Goal: Check status: Check status

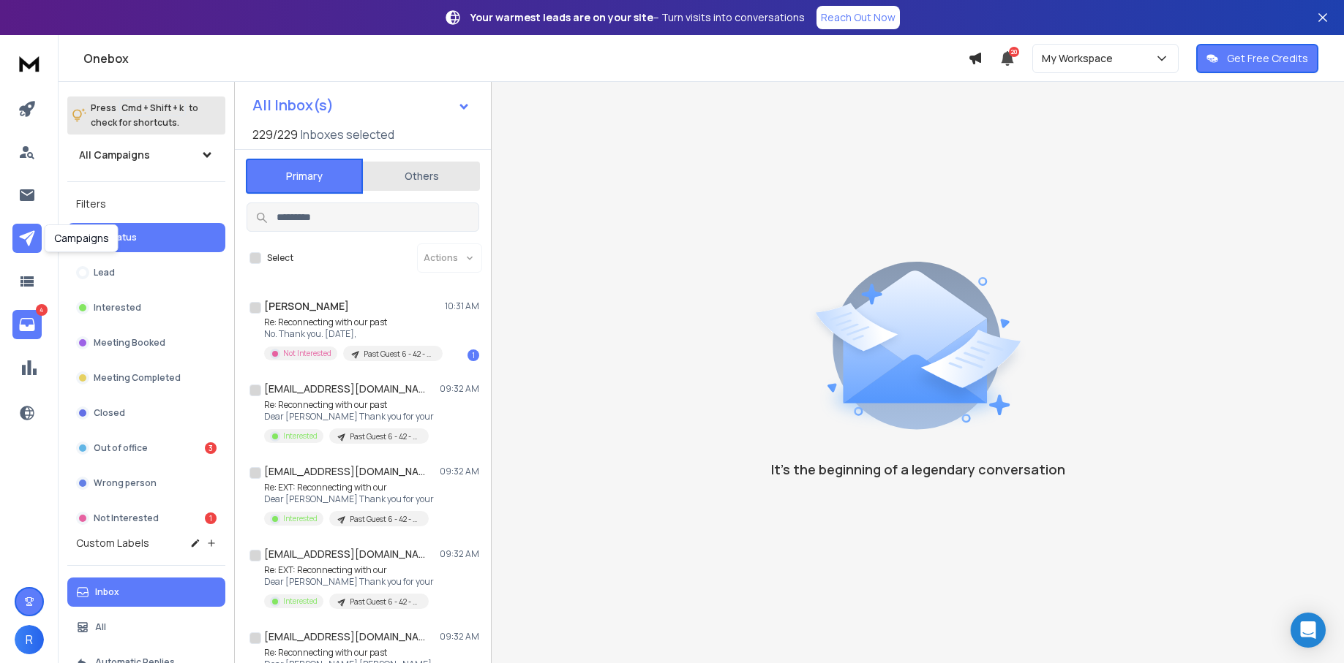
click at [18, 234] on icon at bounding box center [27, 239] width 18 height 18
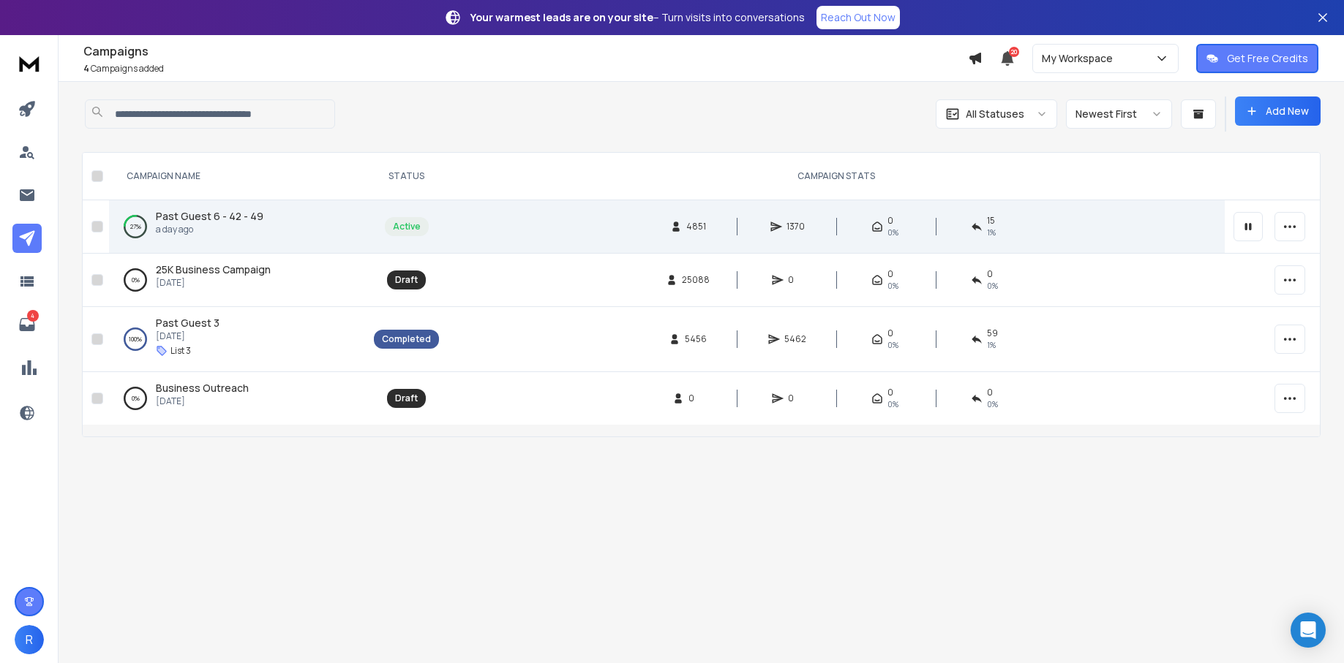
click at [210, 208] on td "27 % Past Guest 6 - 42 - 49 a day ago" at bounding box center [237, 226] width 256 height 53
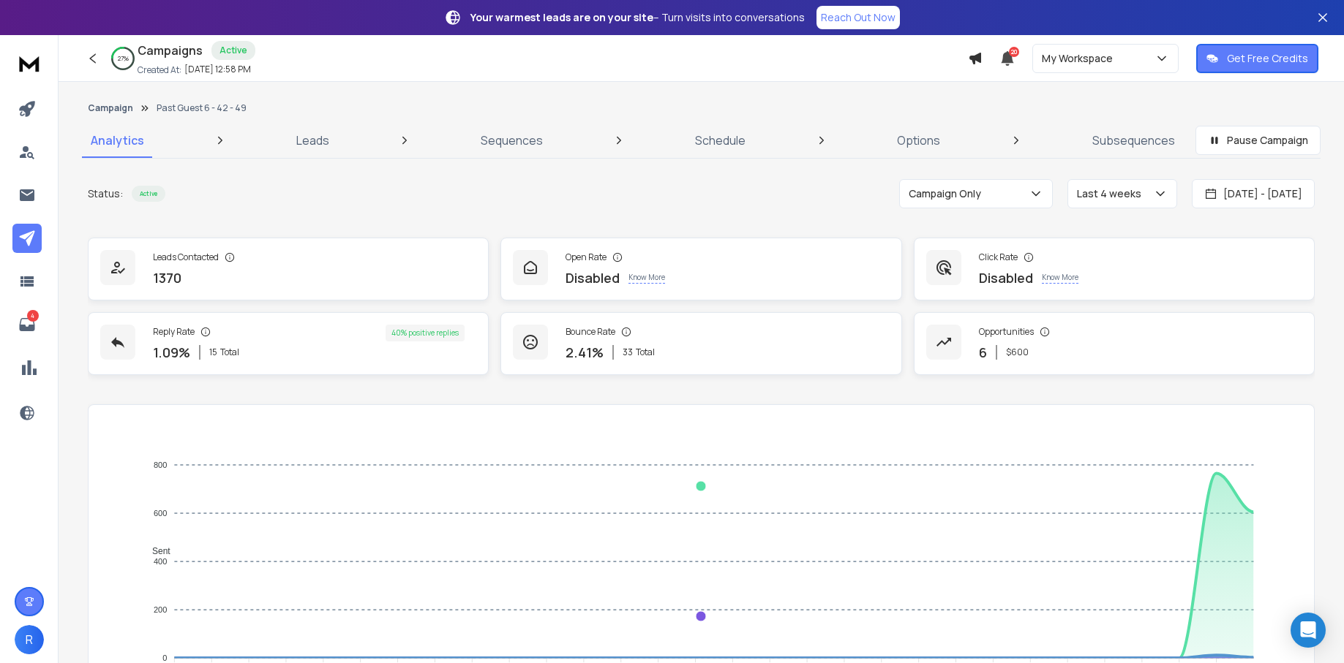
click at [425, 176] on div "Status: Active Pause Campaign Campaign Only Last 4 weeks 15 Aug 2025 - 13 Sep 2…" at bounding box center [701, 553] width 1238 height 761
click at [182, 262] on p "Leads Contacted" at bounding box center [186, 258] width 66 height 12
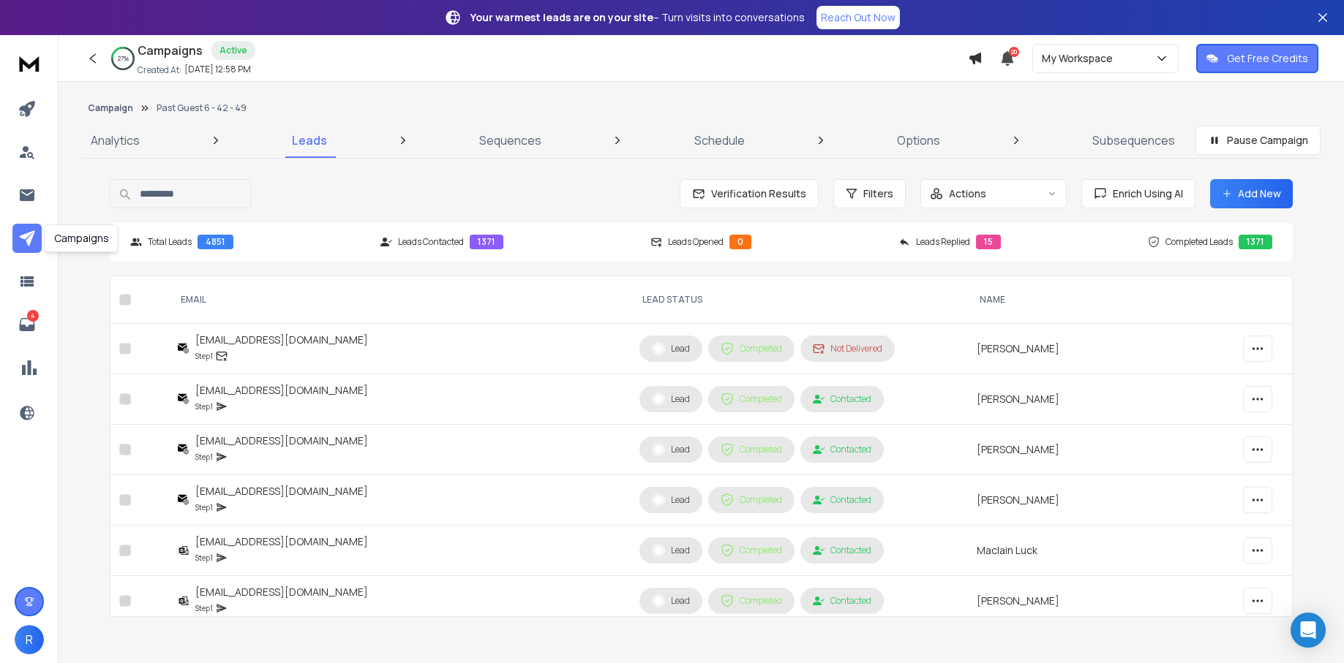
click at [24, 241] on icon at bounding box center [27, 239] width 18 height 18
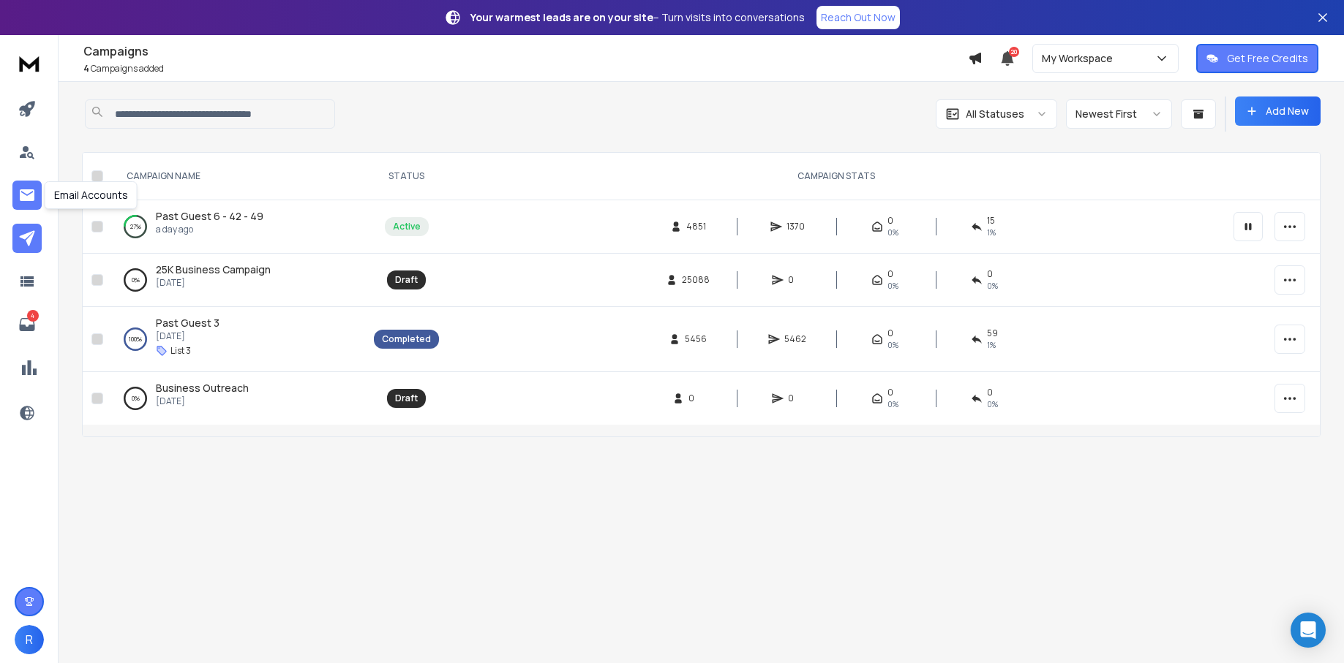
click at [29, 196] on icon at bounding box center [27, 195] width 15 height 12
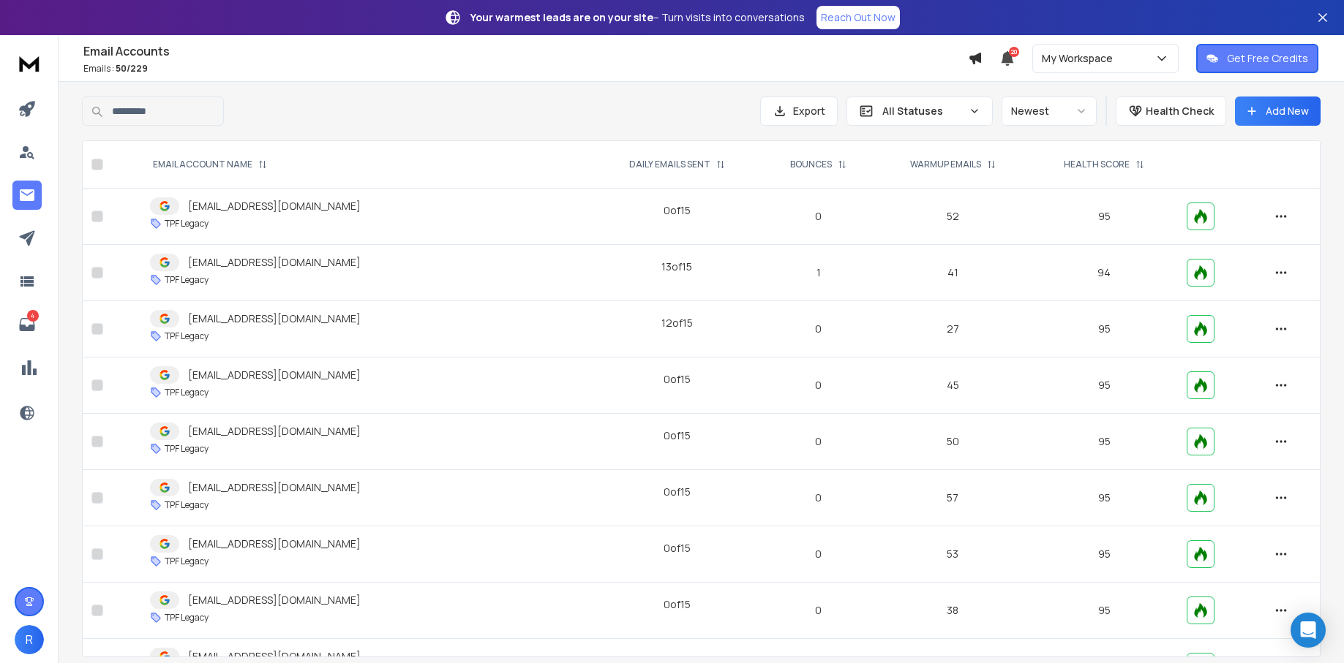
click at [935, 117] on p "All Statuses" at bounding box center [922, 111] width 80 height 15
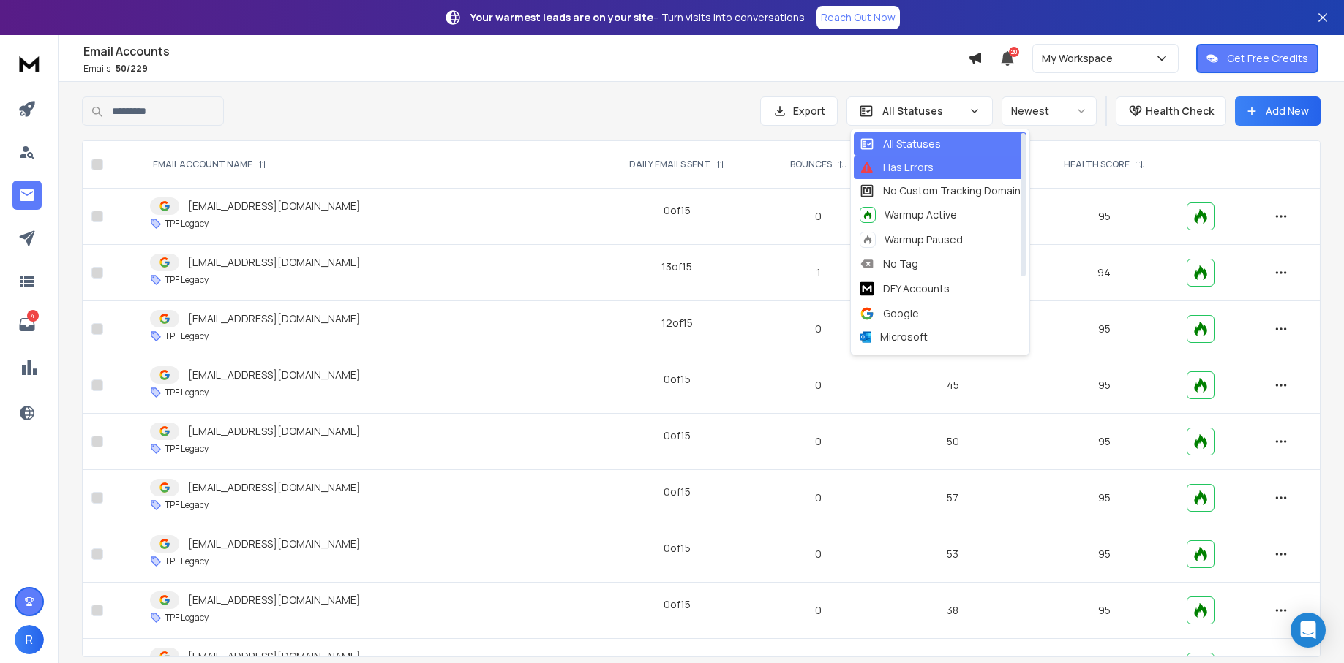
click at [904, 163] on div "Has Errors" at bounding box center [897, 167] width 74 height 15
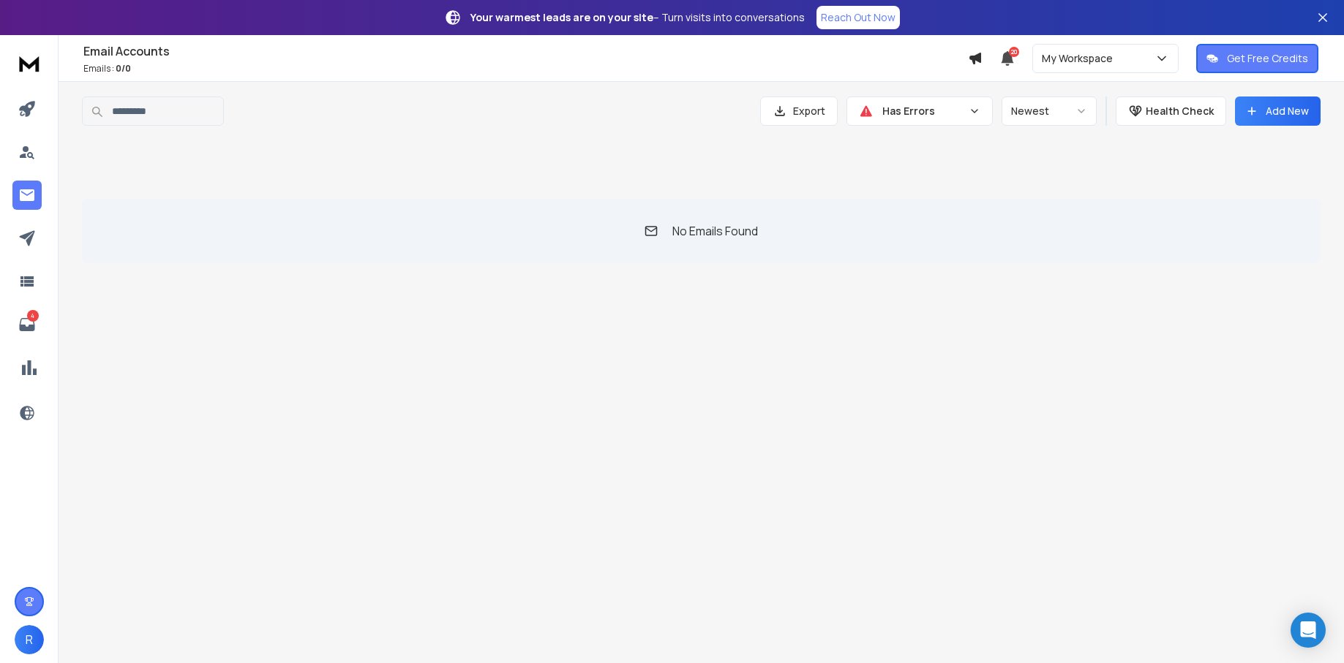
click at [897, 113] on p "Has Errors" at bounding box center [922, 111] width 80 height 15
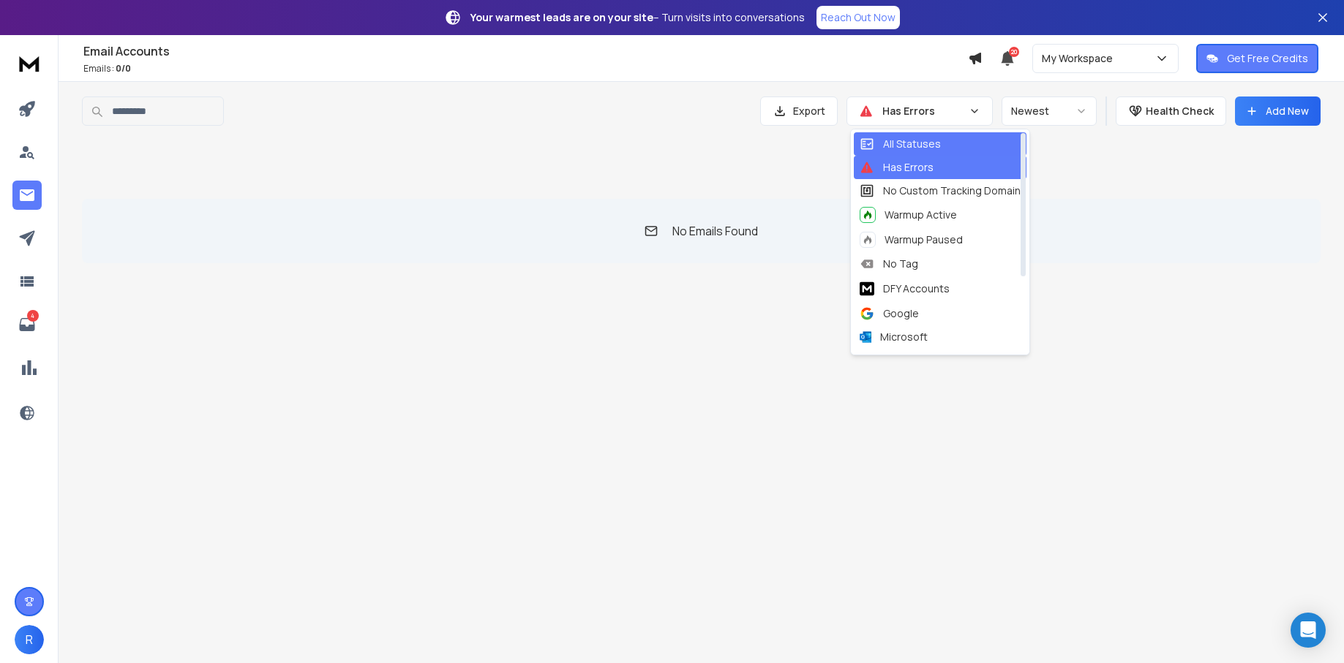
click at [887, 141] on div "All Statuses" at bounding box center [900, 144] width 81 height 15
